Goal: Communication & Community: Answer question/provide support

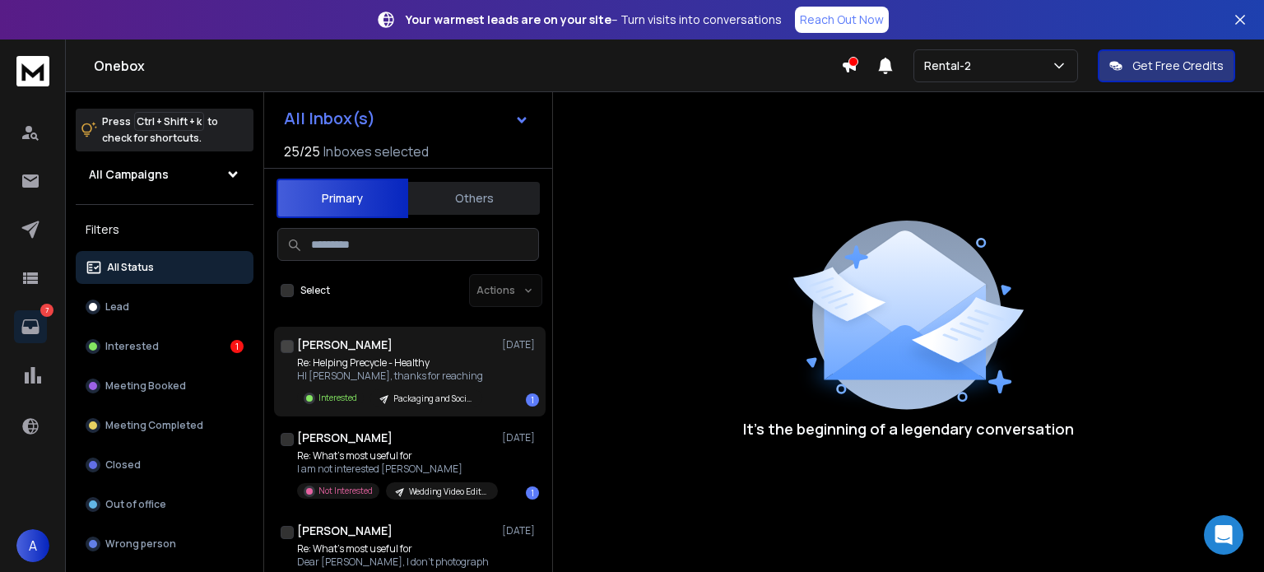
click at [466, 368] on p "Re: Helping Precycle - Healthy" at bounding box center [390, 362] width 186 height 13
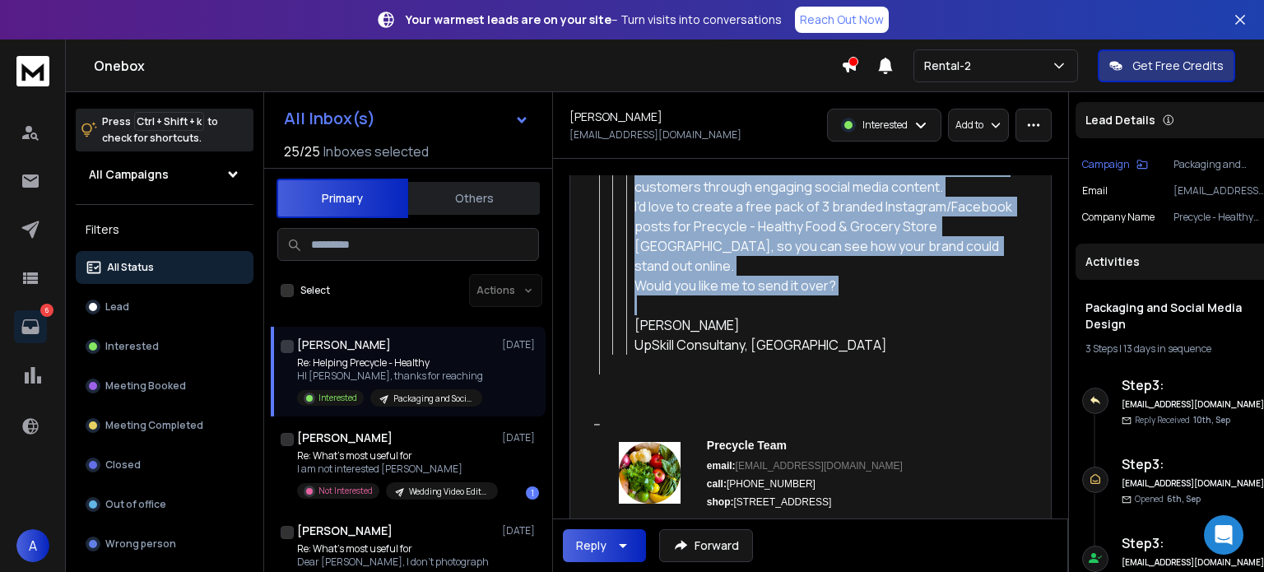
scroll to position [905, 0]
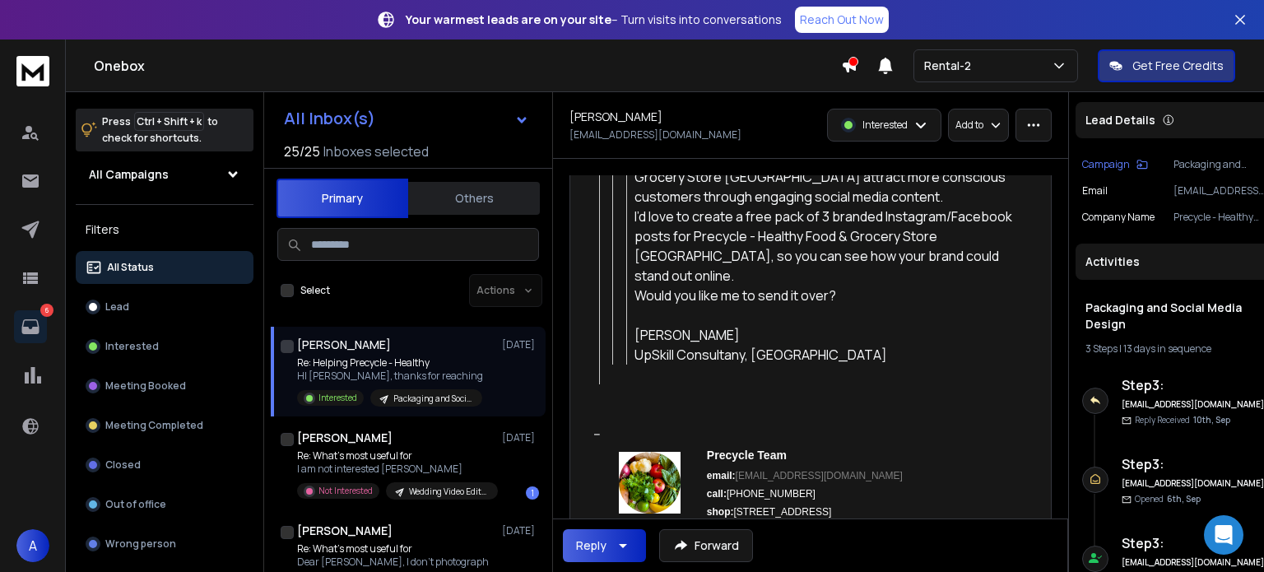
drag, startPoint x: 595, startPoint y: 243, endPoint x: 819, endPoint y: 304, distance: 232.0
click at [819, 304] on div "Re: Helping Precycle - Healthy Food & Grocery Store NYC stand out online [DATE]…" at bounding box center [810, 65] width 435 height 1464
copy div "Re: Helping Precycle - Healthy Food & Grocery Store NYC stand out online [DATE]…"
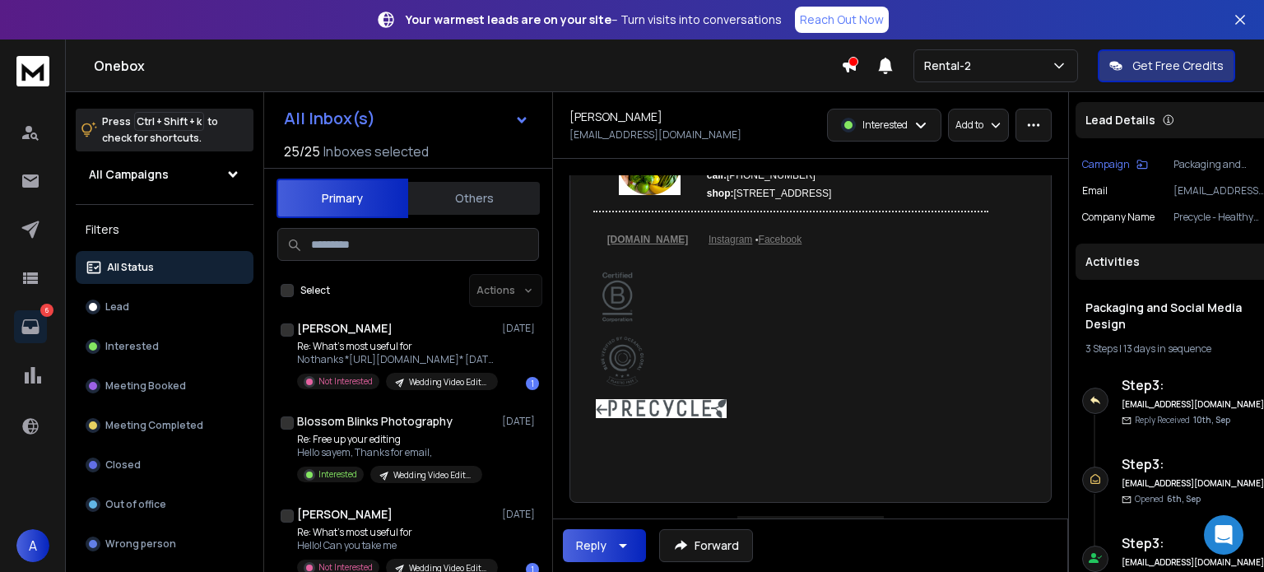
scroll to position [576, 0]
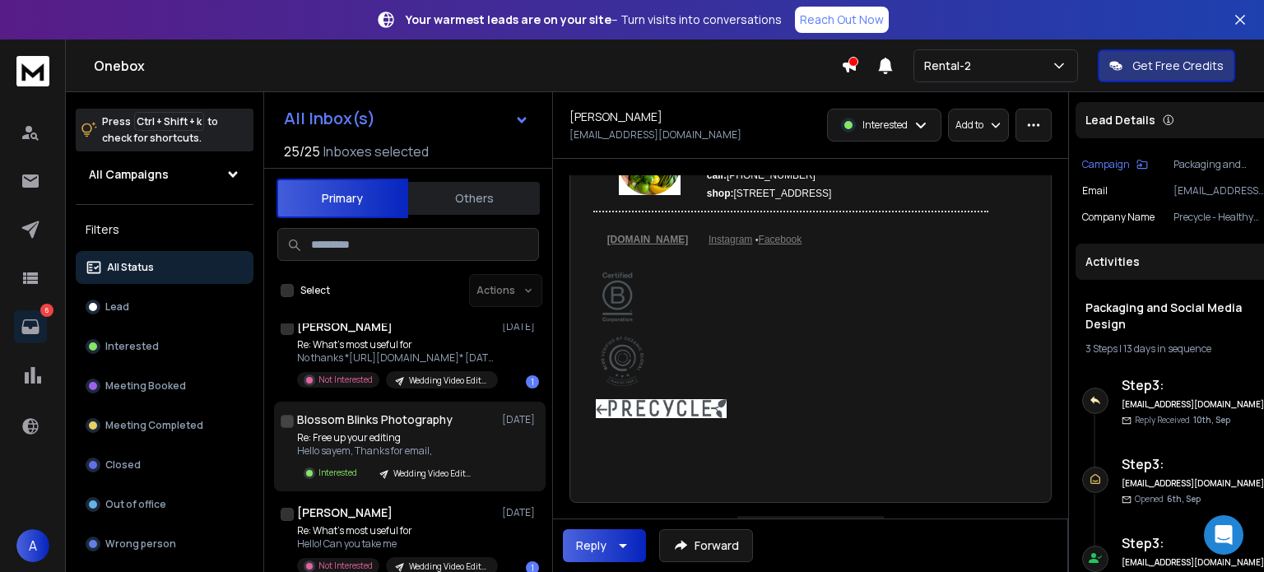
click at [428, 437] on p "Re: Free up your editing" at bounding box center [389, 437] width 185 height 13
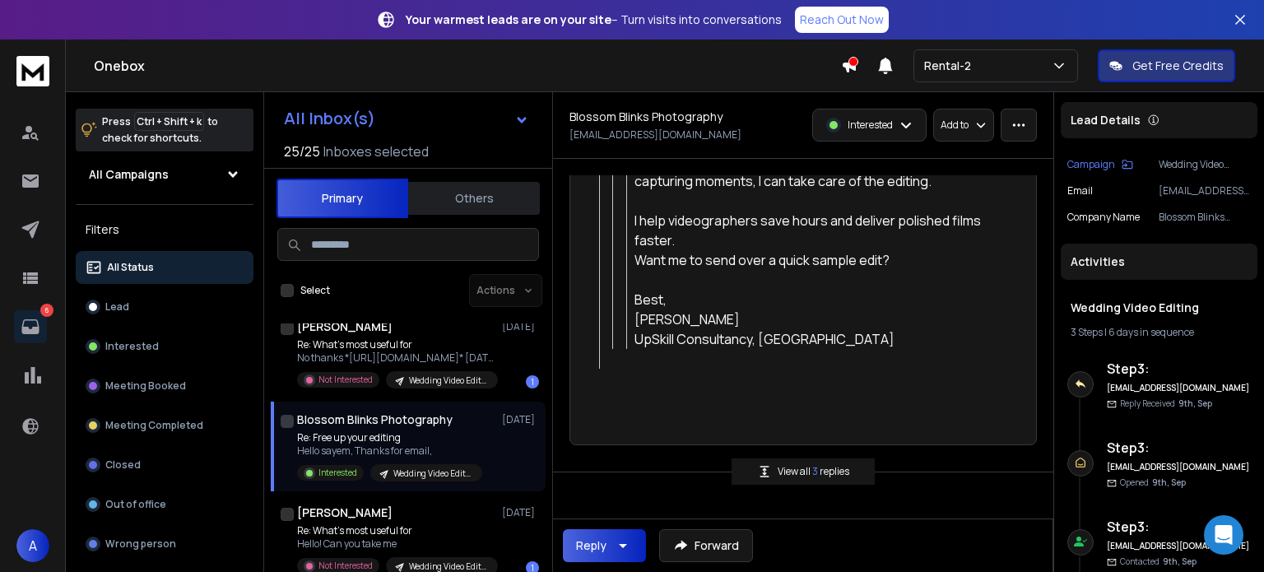
scroll to position [839, 0]
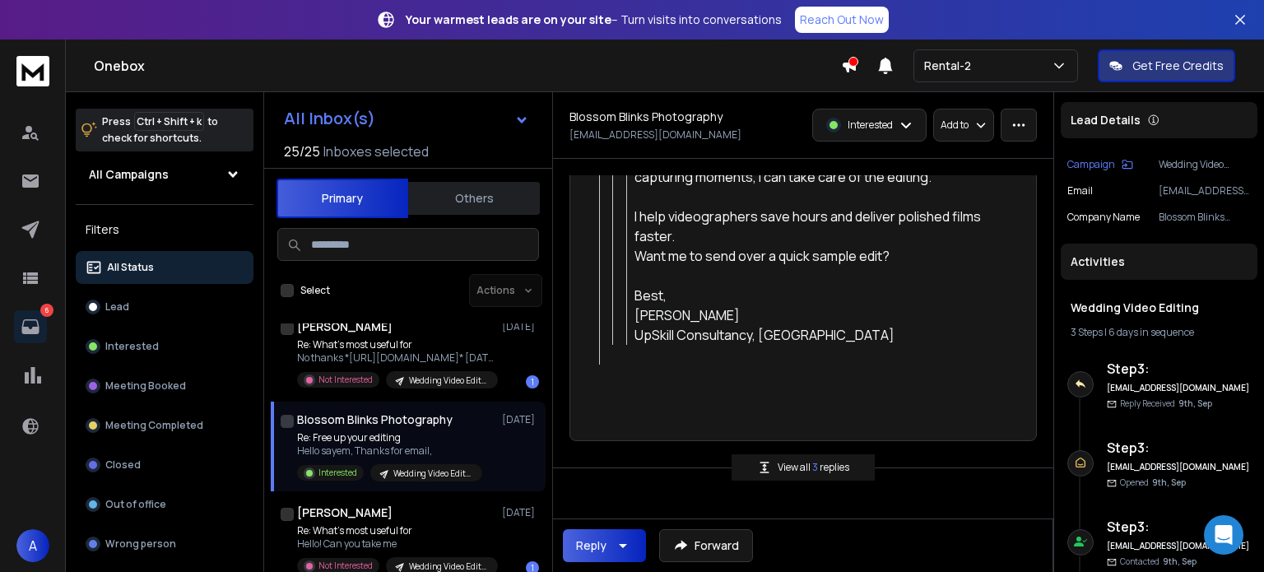
drag, startPoint x: 573, startPoint y: 225, endPoint x: 815, endPoint y: 351, distance: 272.8
copy div "Re: Free up your editing time [DATE] : 02:39 am Reply Forward from: Blossom Bli…"
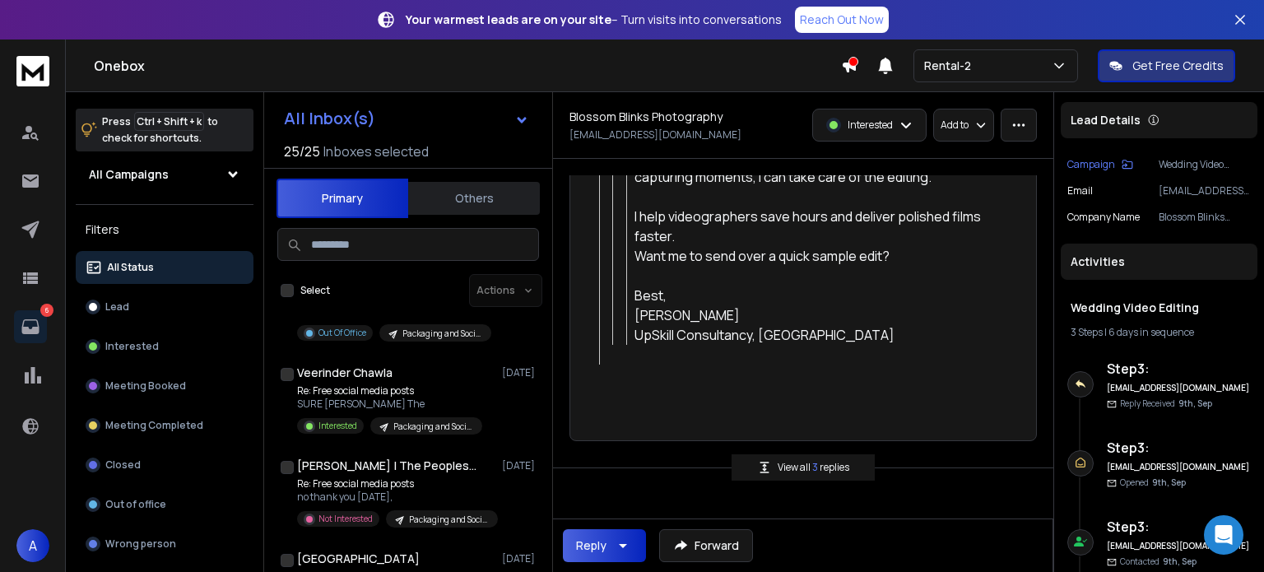
scroll to position [905, 0]
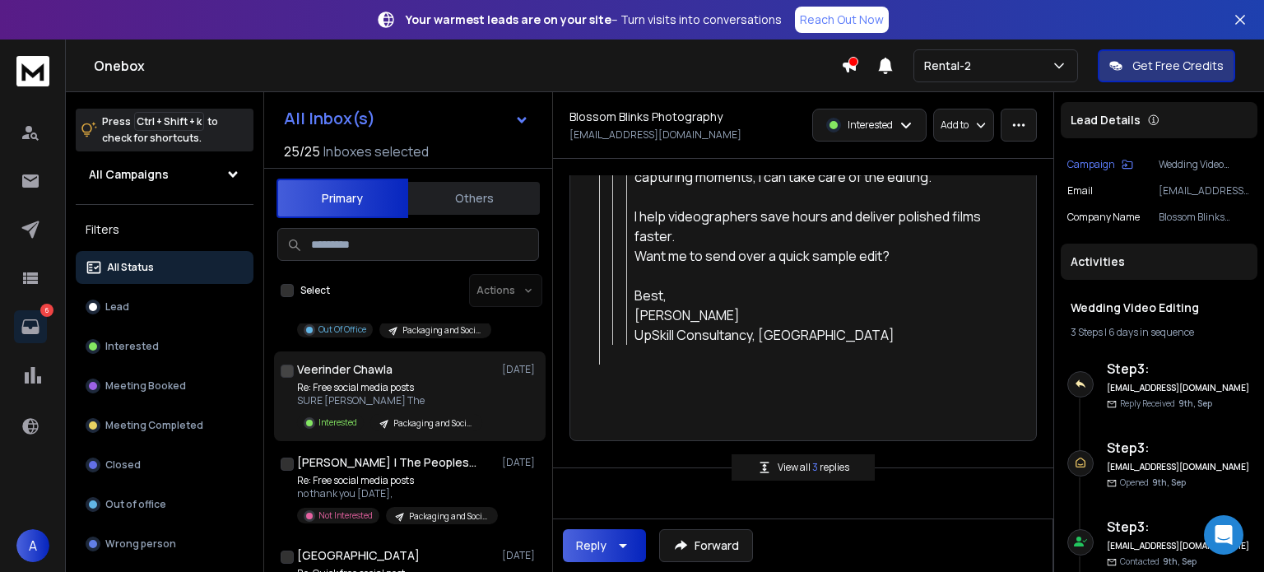
click at [444, 390] on p "Re: Free social media posts" at bounding box center [389, 387] width 185 height 13
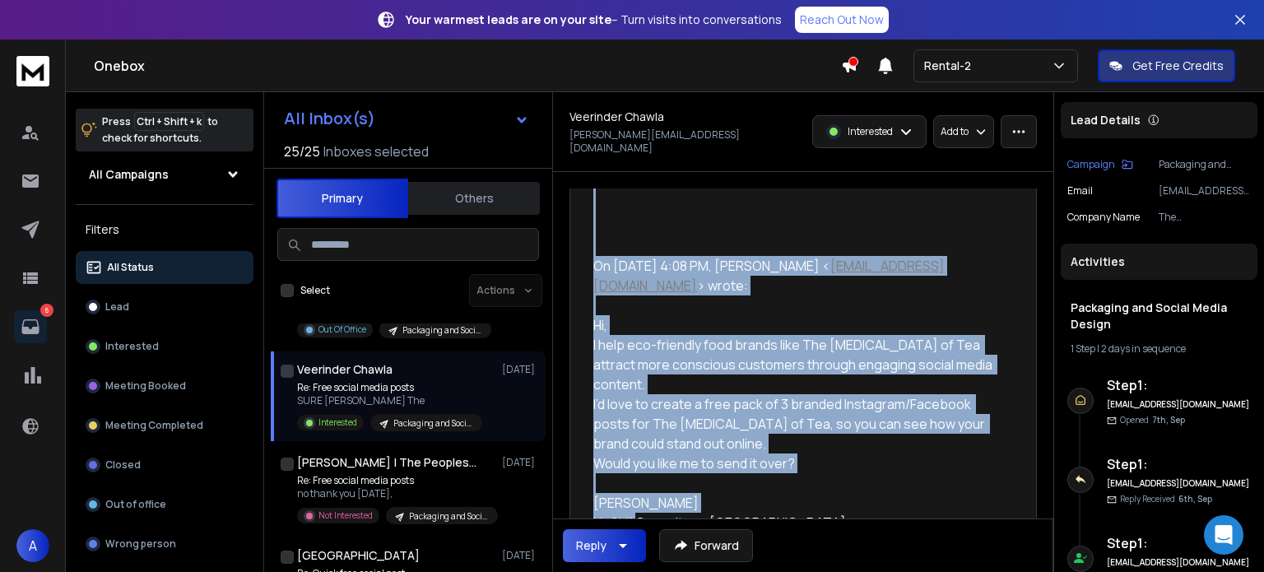
scroll to position [658, 0]
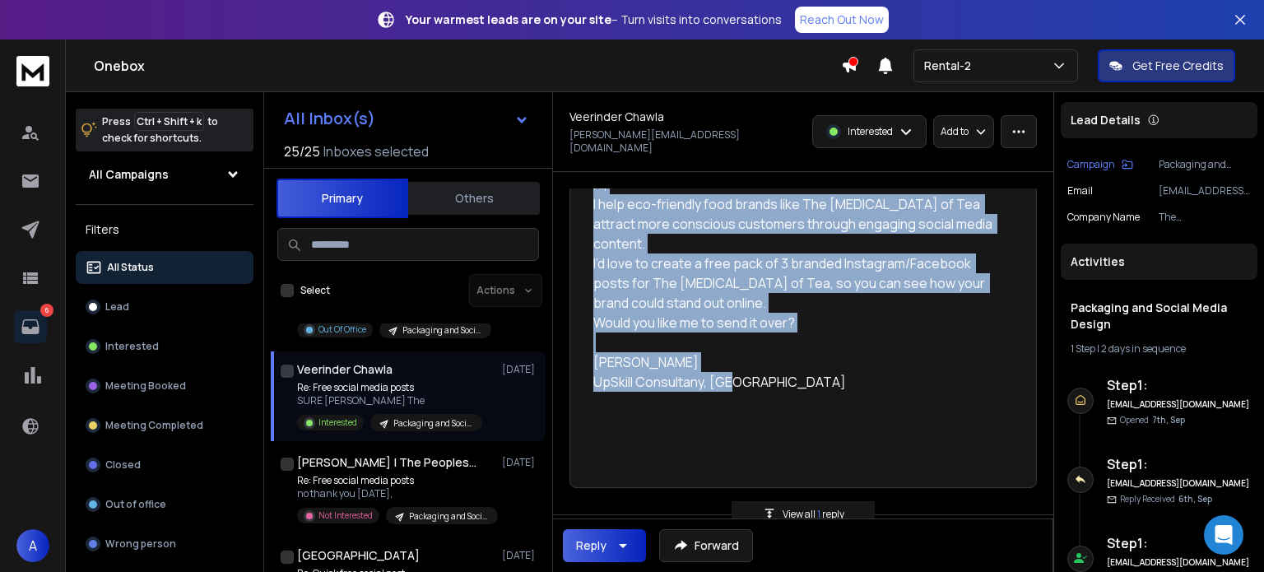
drag, startPoint x: 586, startPoint y: 222, endPoint x: 902, endPoint y: 343, distance: 338.4
click at [902, 343] on div "Re: Free social media posts for The [MEDICAL_DATA] of Tea [DATE] : 05:21 am Rep…" at bounding box center [802, 29] width 467 height 918
copy div "Re: Free social media posts for The [MEDICAL_DATA] of Tea [DATE] : 05:21 am Rep…"
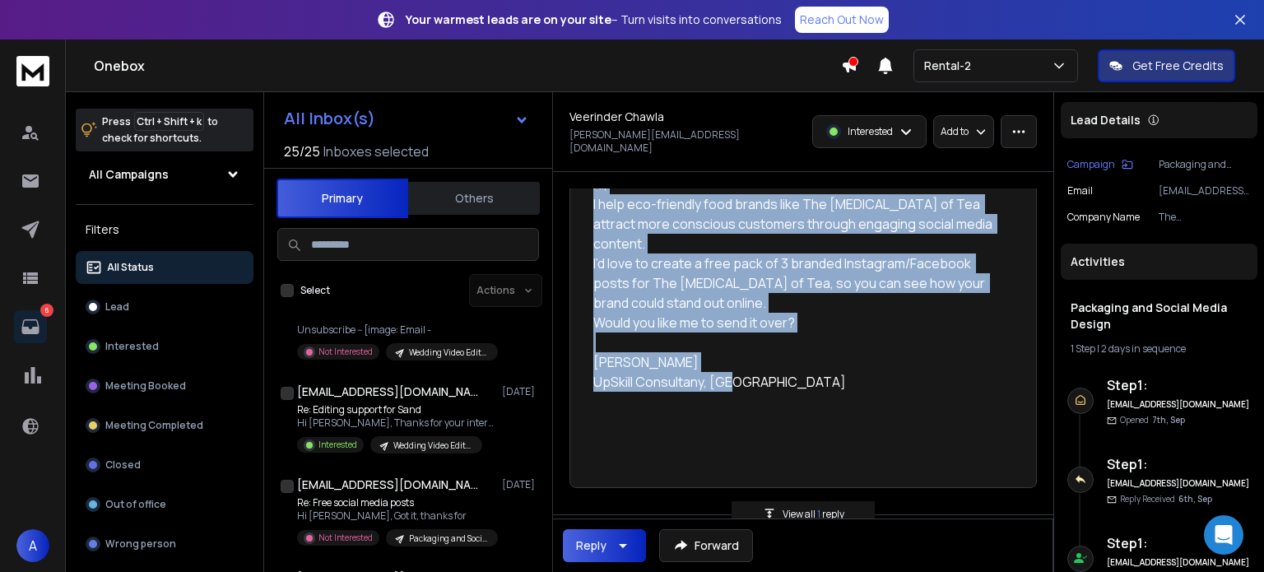
scroll to position [1564, 0]
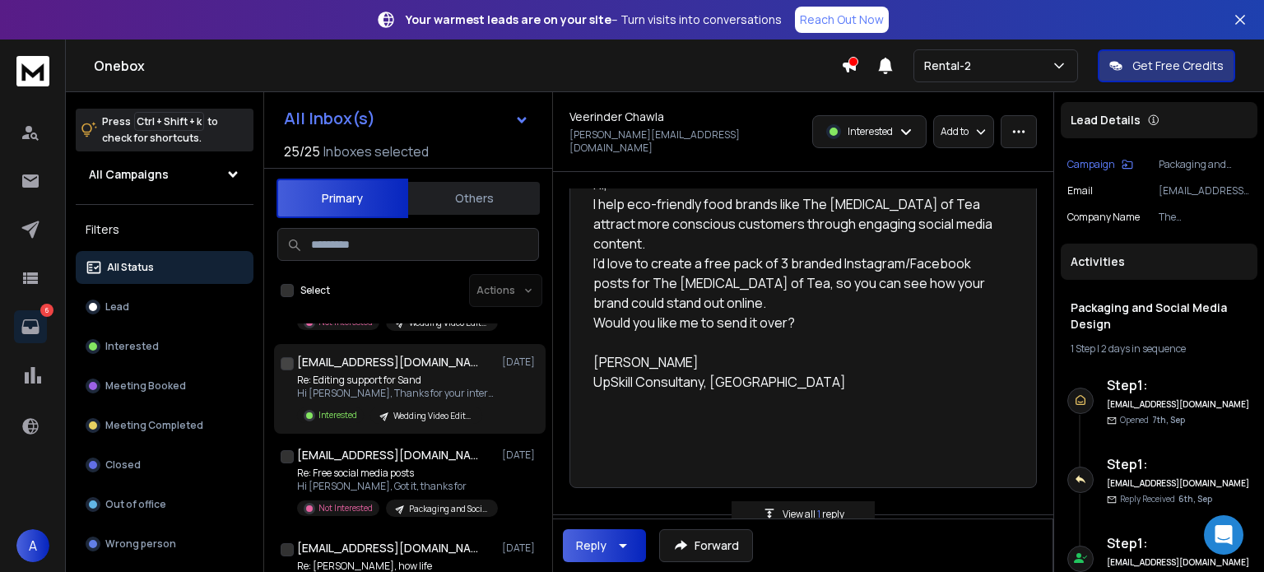
click at [415, 390] on p "Hi [PERSON_NAME], Thanks for your interest!" at bounding box center [396, 393] width 198 height 13
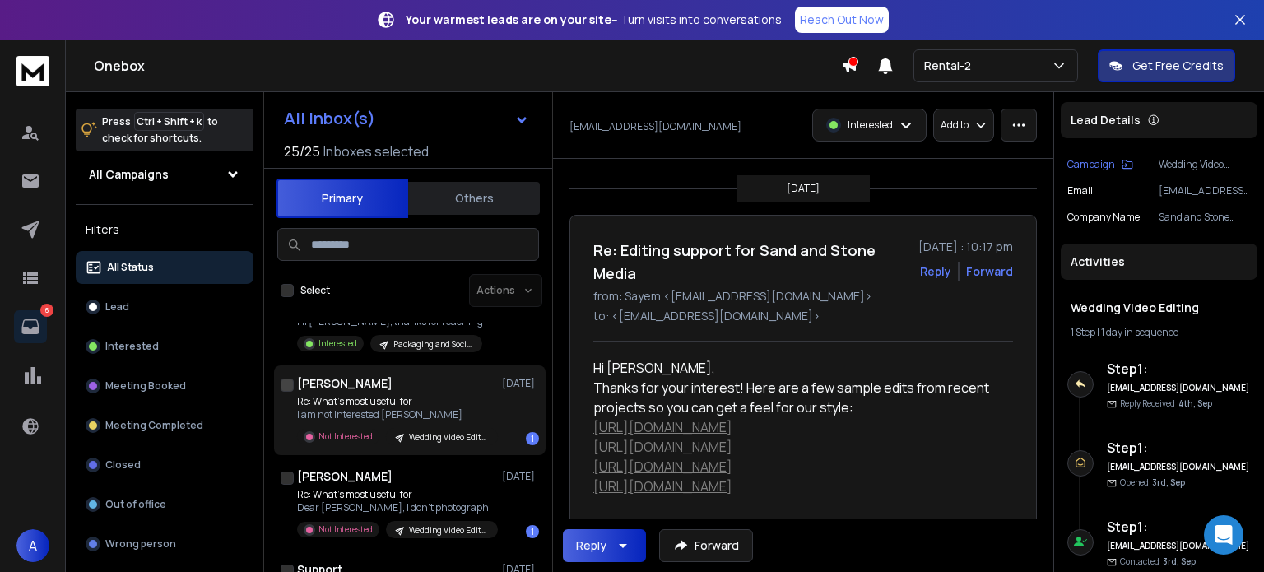
scroll to position [82, 0]
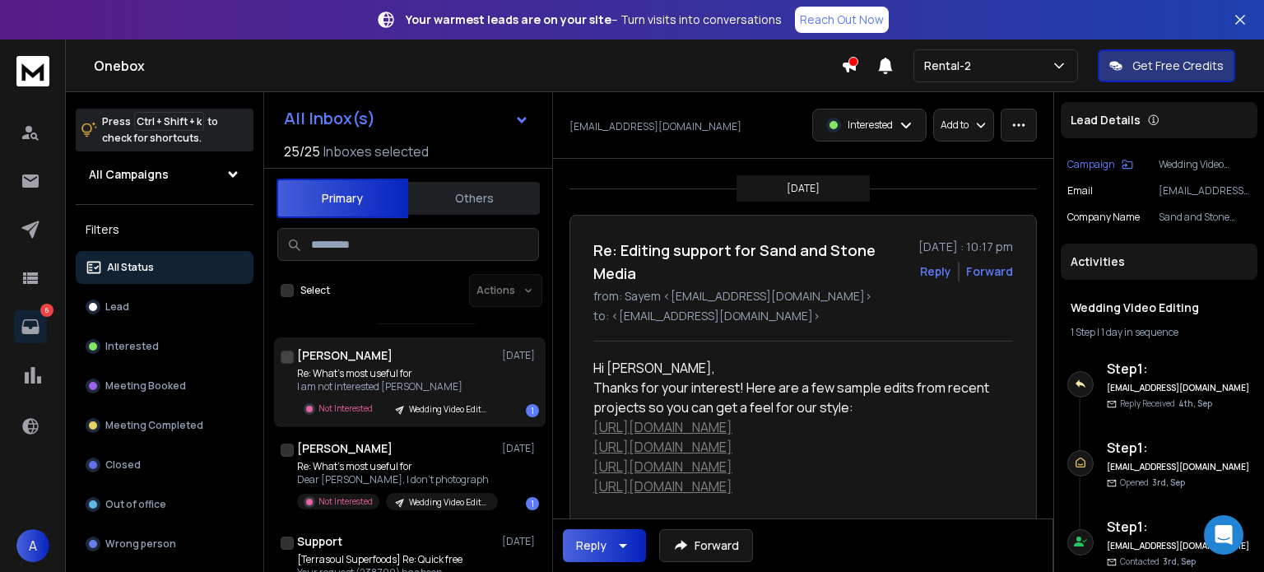
click at [466, 395] on div "Re: What’s most useful for I am not interested [PERSON_NAME] Not Interested Wed…" at bounding box center [397, 392] width 201 height 50
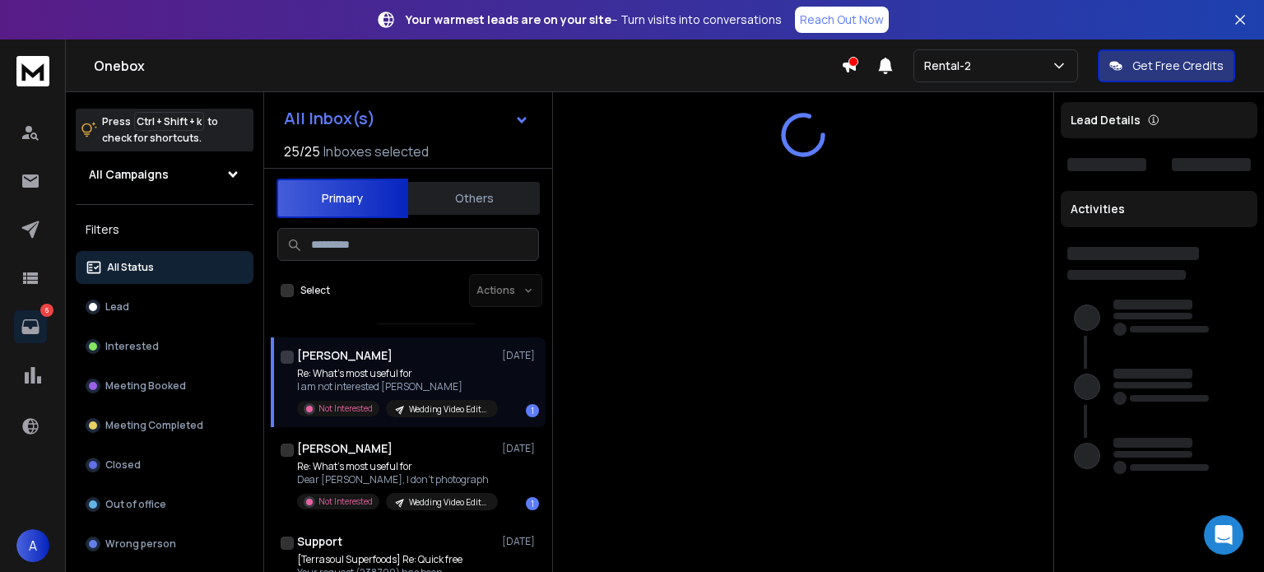
scroll to position [247, 0]
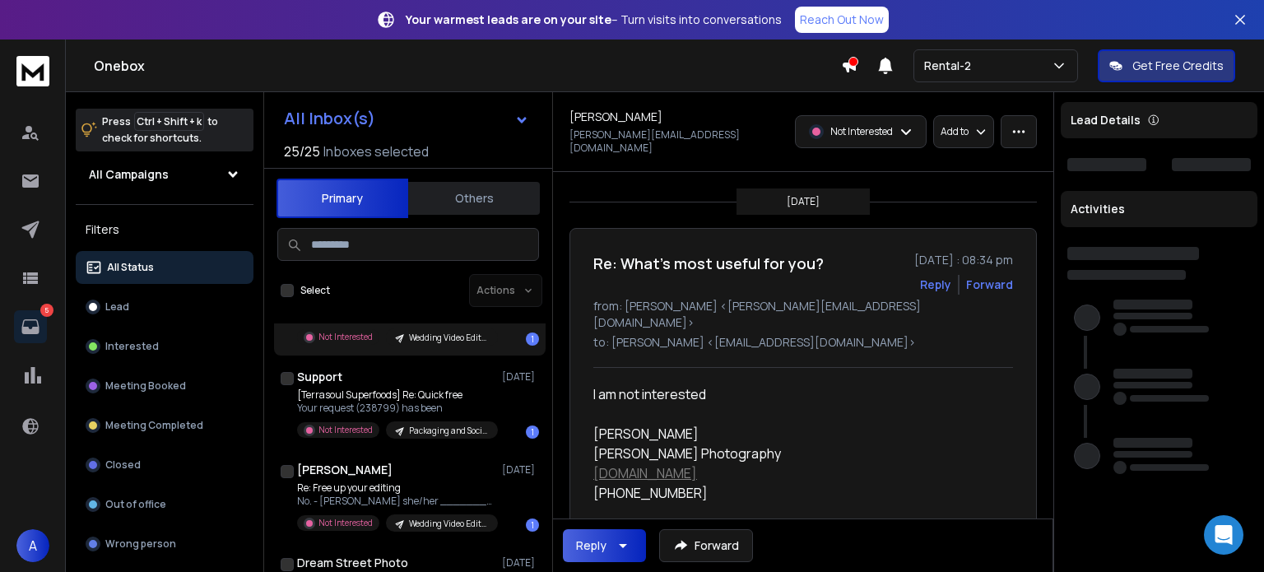
click at [474, 333] on p "Wedding Video Editing" at bounding box center [448, 338] width 79 height 12
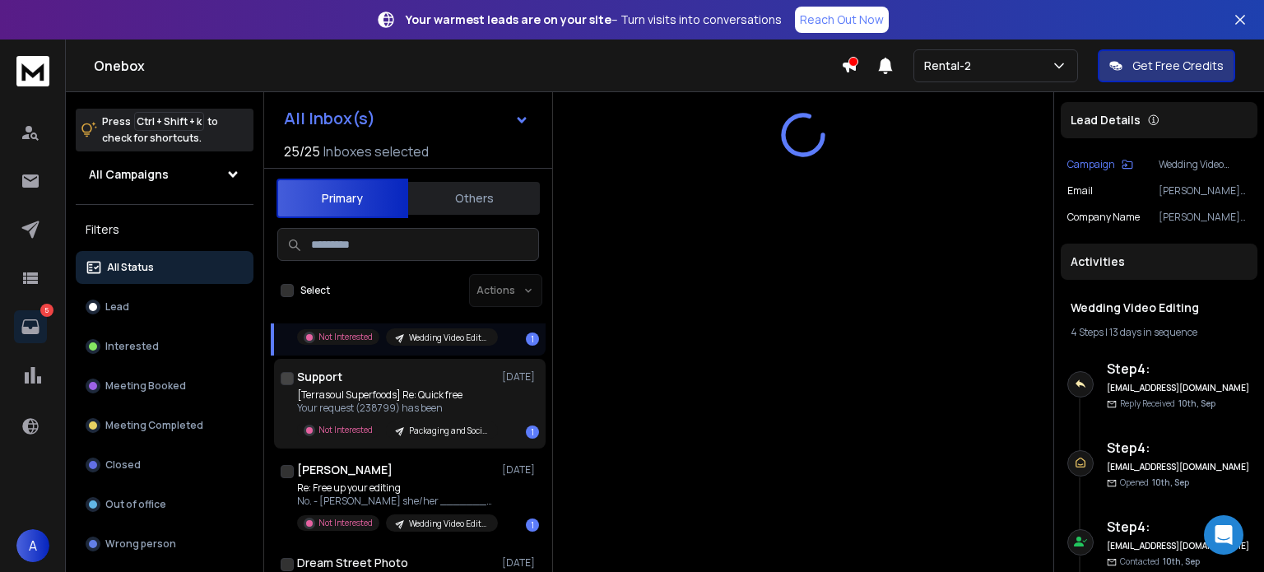
click at [484, 436] on p "Packaging and Social Media Design" at bounding box center [448, 431] width 79 height 12
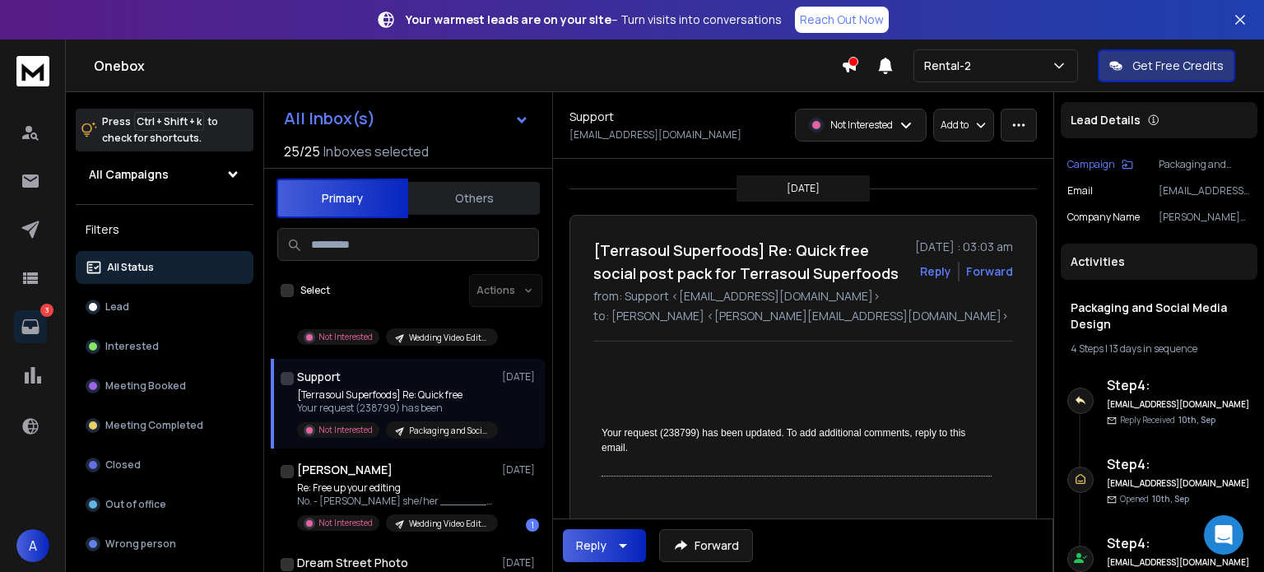
scroll to position [411, 0]
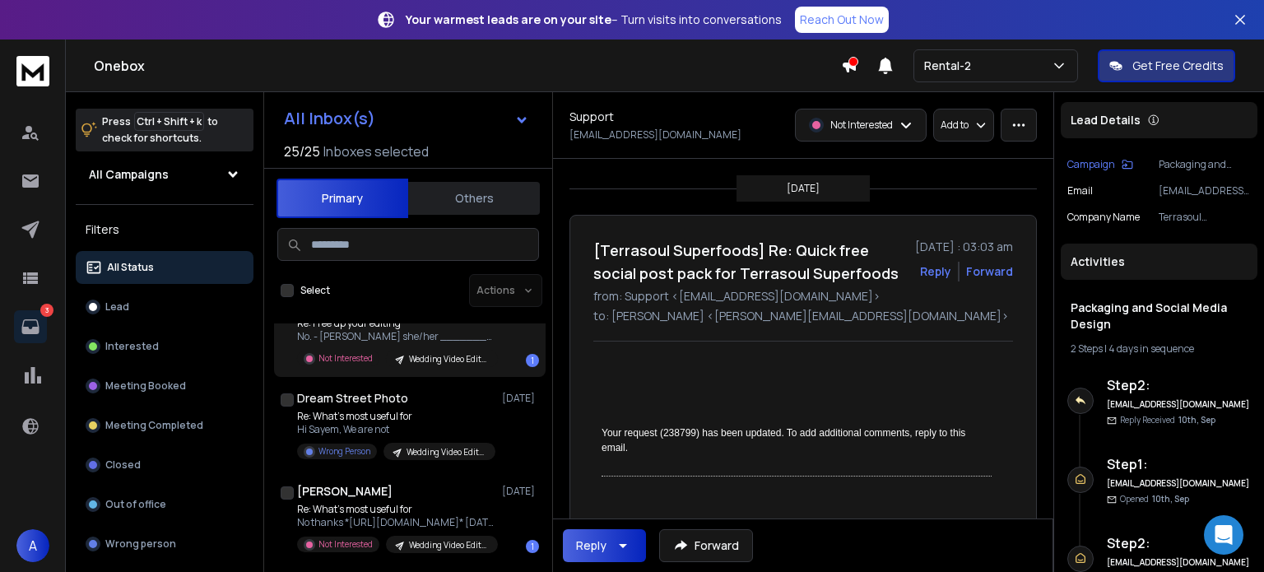
click at [499, 365] on div "Re: Free up your editing No. - [PERSON_NAME] she/her ____________ Not Intereste…" at bounding box center [418, 342] width 242 height 50
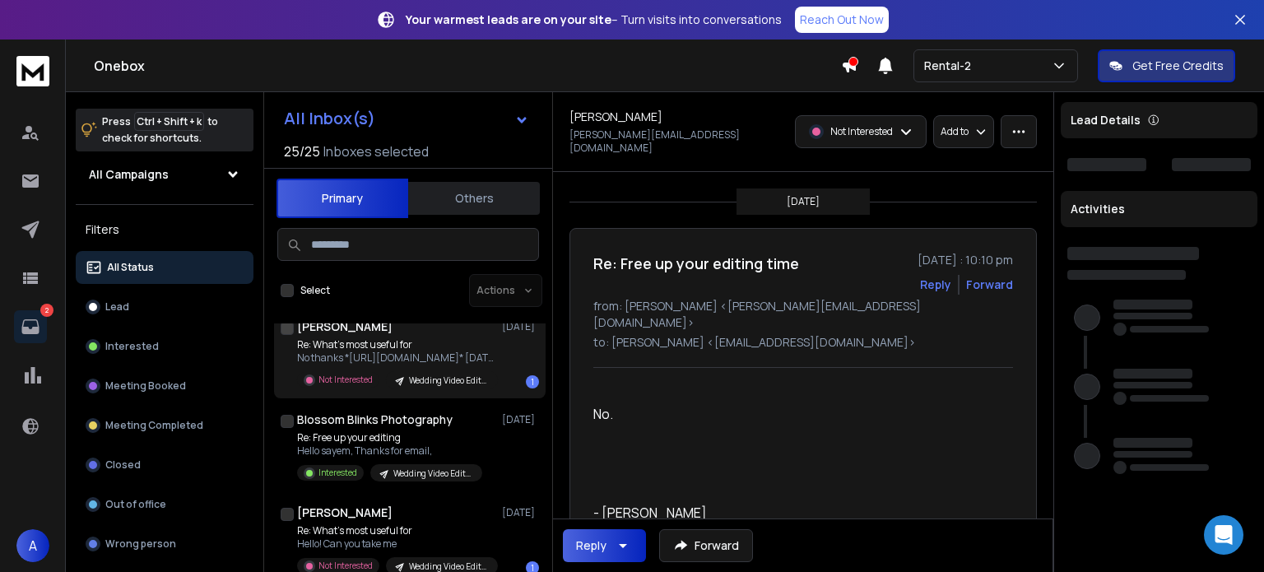
click at [502, 372] on div "Re: What’s most useful for No thanks *[URL][DOMAIN_NAME]* [DATE], Not Intereste…" at bounding box center [418, 363] width 242 height 50
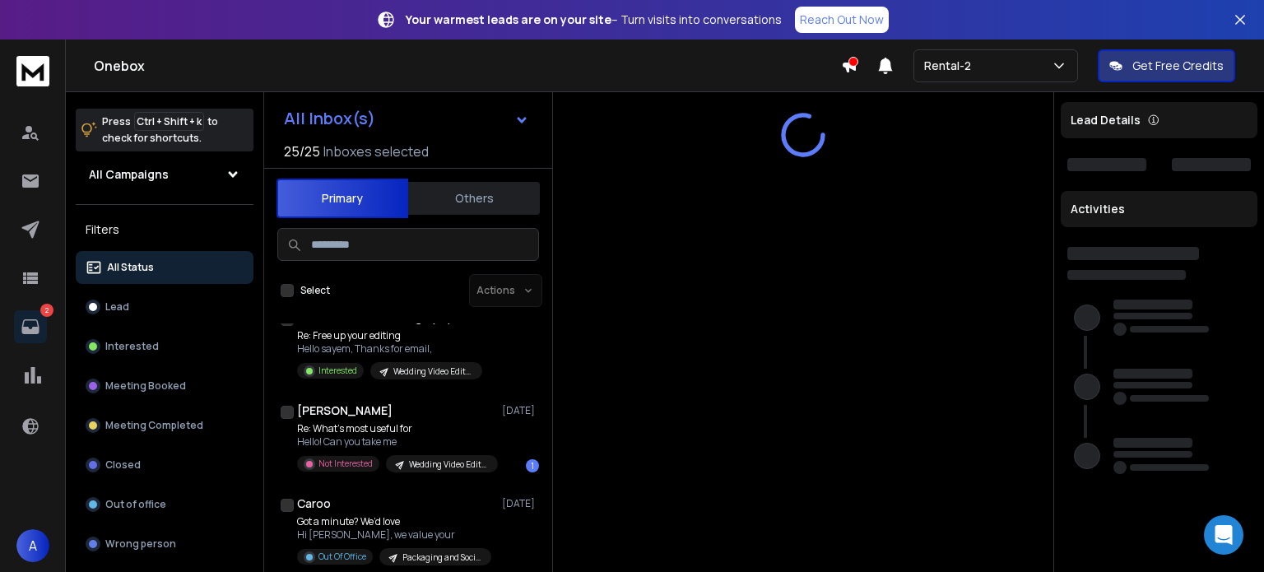
scroll to position [741, 0]
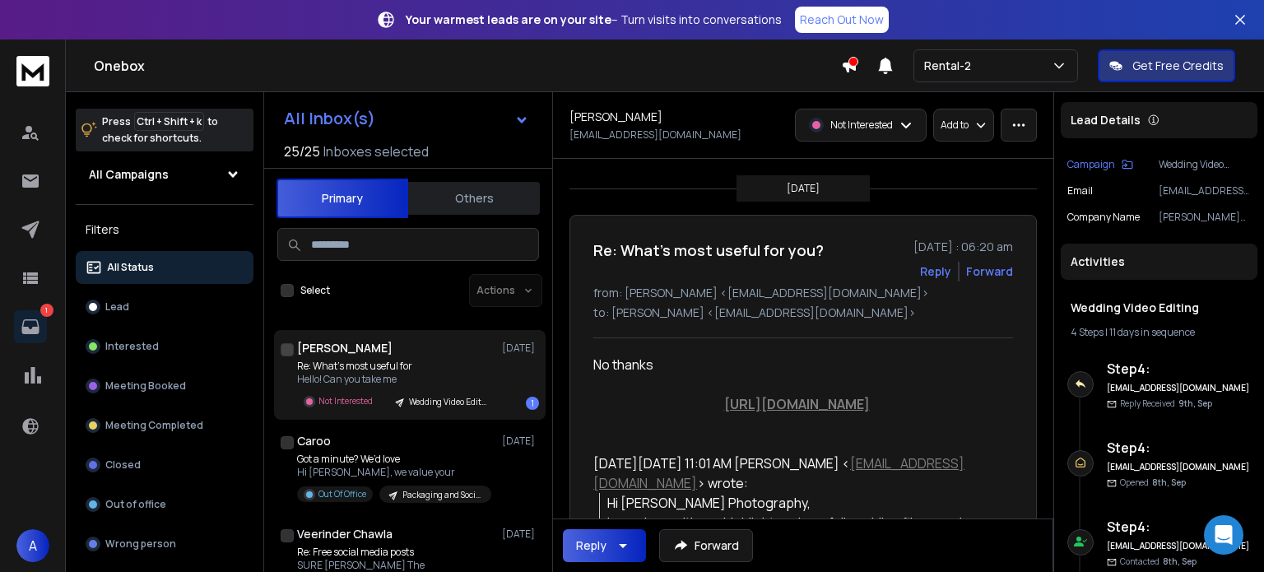
click at [508, 398] on div "Re: What’s most useful for Hello! Can you take me Not Interested Wedding Video …" at bounding box center [418, 385] width 242 height 50
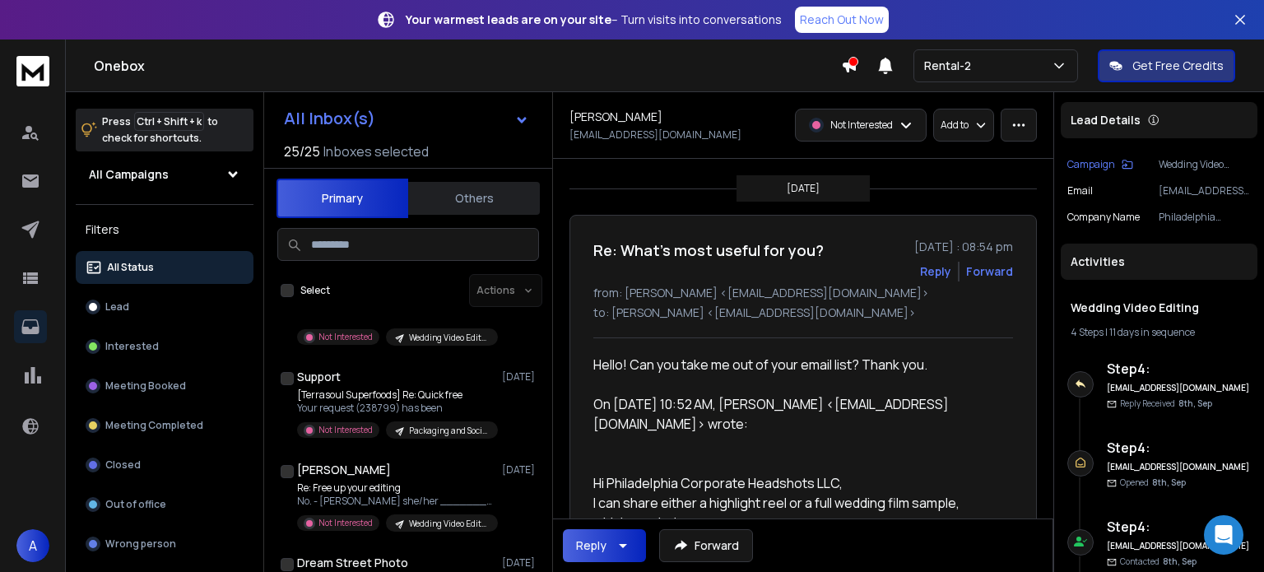
scroll to position [0, 0]
